Goal: Go to known website: Access a specific website the user already knows

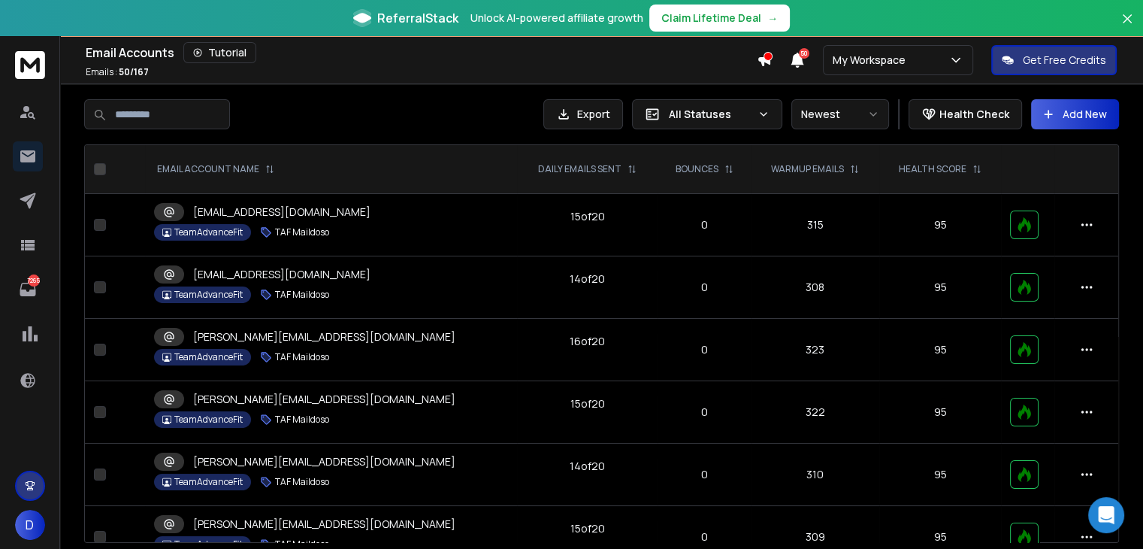
scroll to position [75, 0]
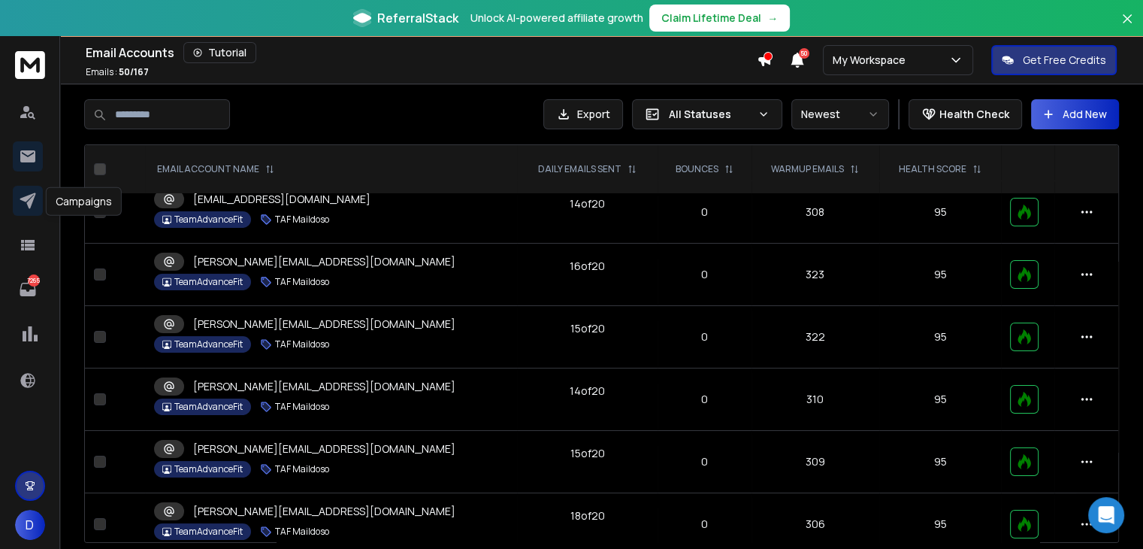
click at [25, 196] on icon at bounding box center [28, 201] width 18 height 18
